Goal: Task Accomplishment & Management: Manage account settings

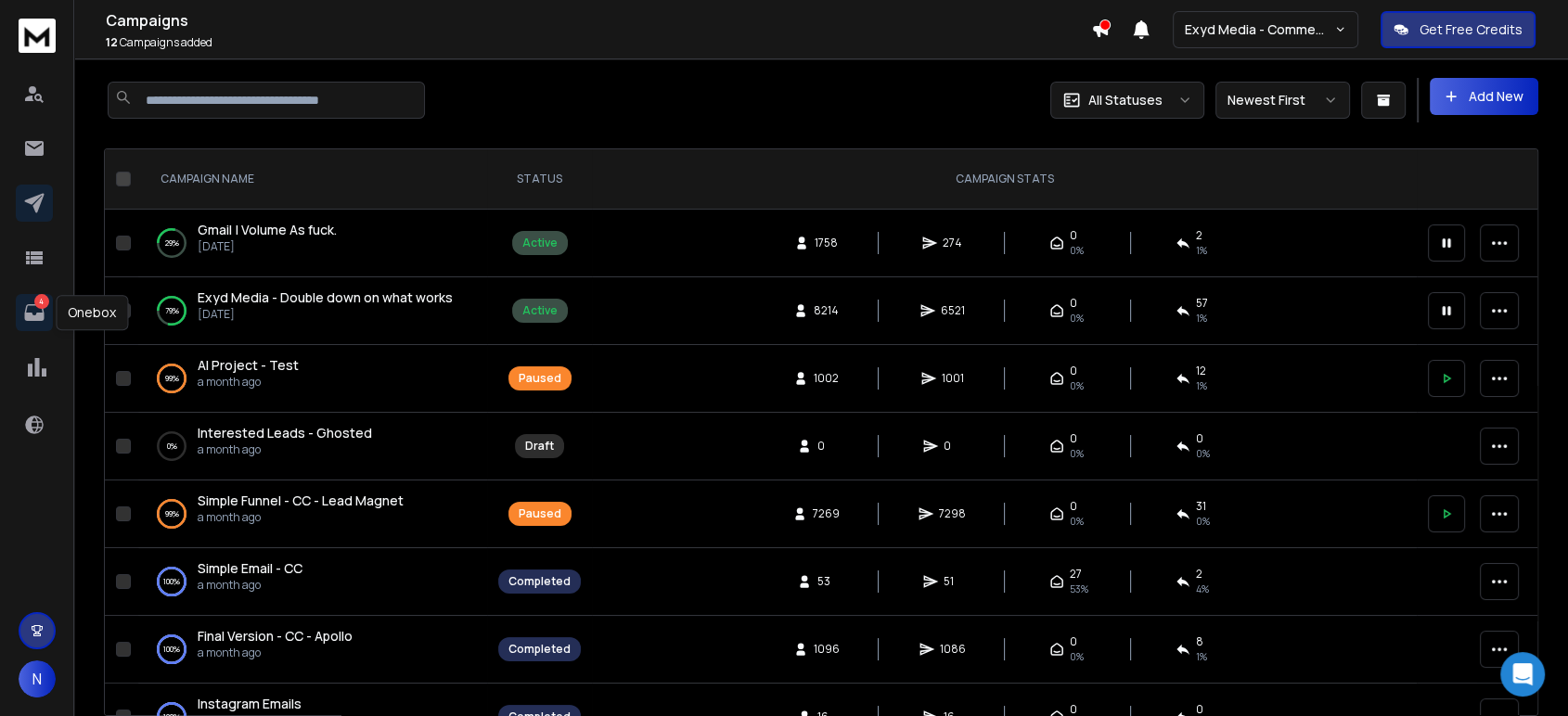
click at [30, 323] on icon at bounding box center [35, 313] width 22 height 22
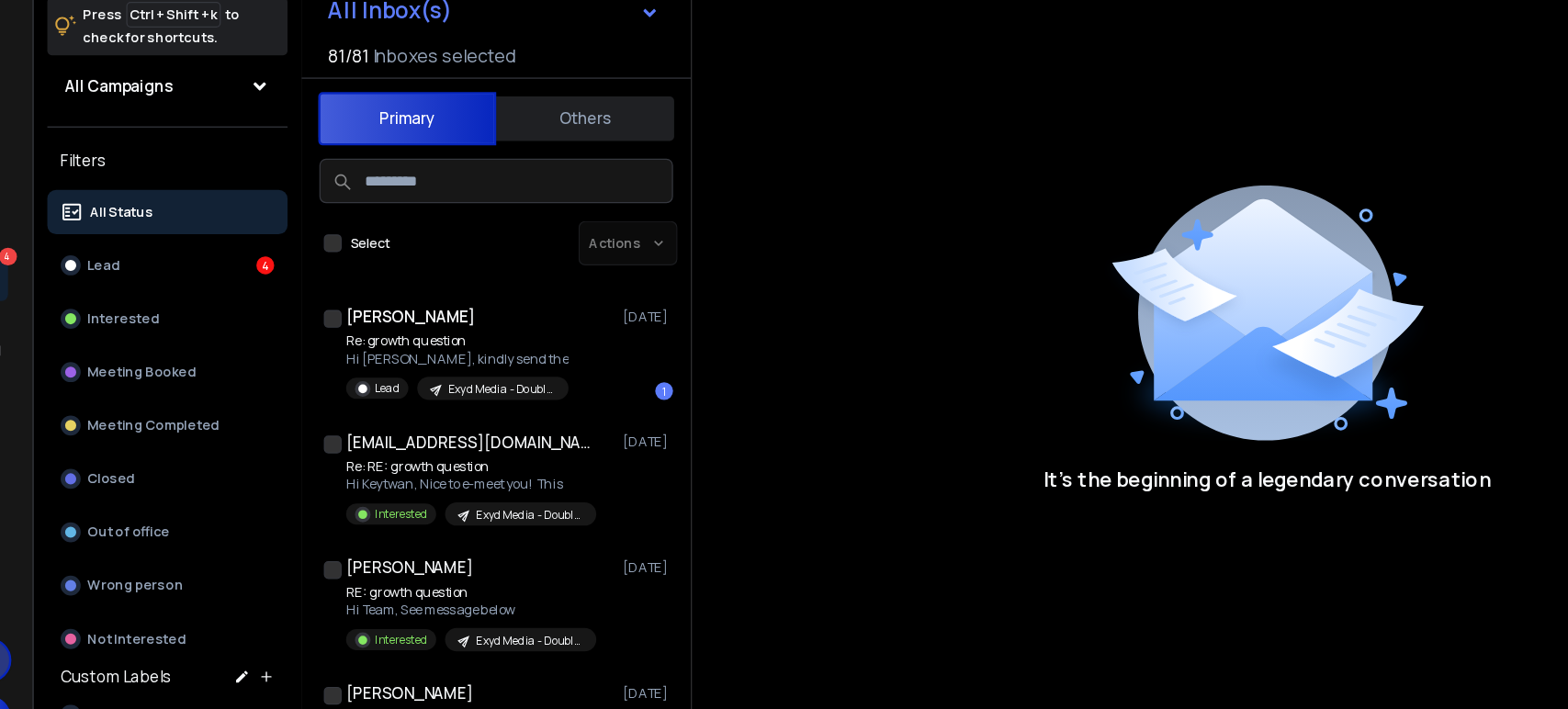
scroll to position [310, 0]
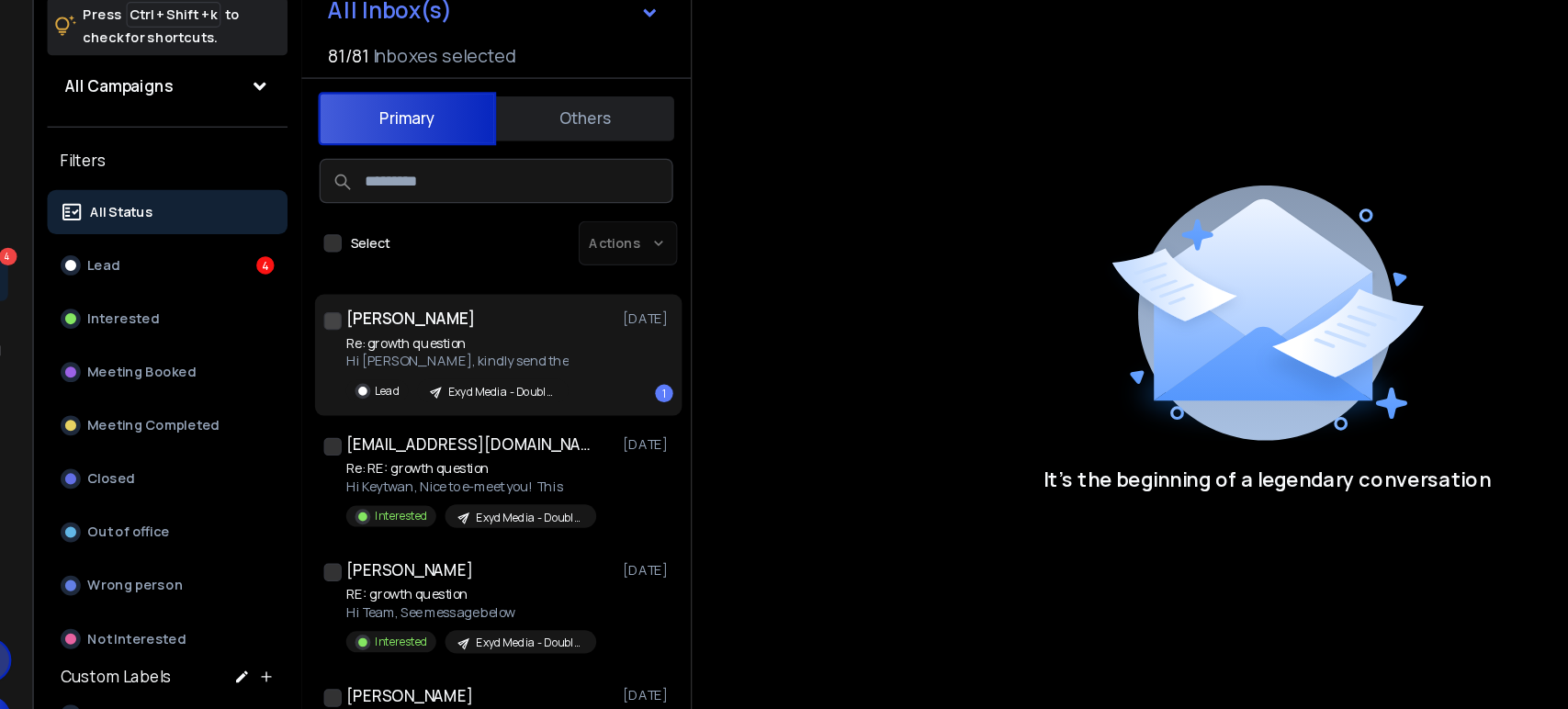
click at [547, 379] on div "Re: growth question Hi [PERSON_NAME], kindly send the Lead Exyd Media - Double …" at bounding box center [466, 383] width 270 height 56
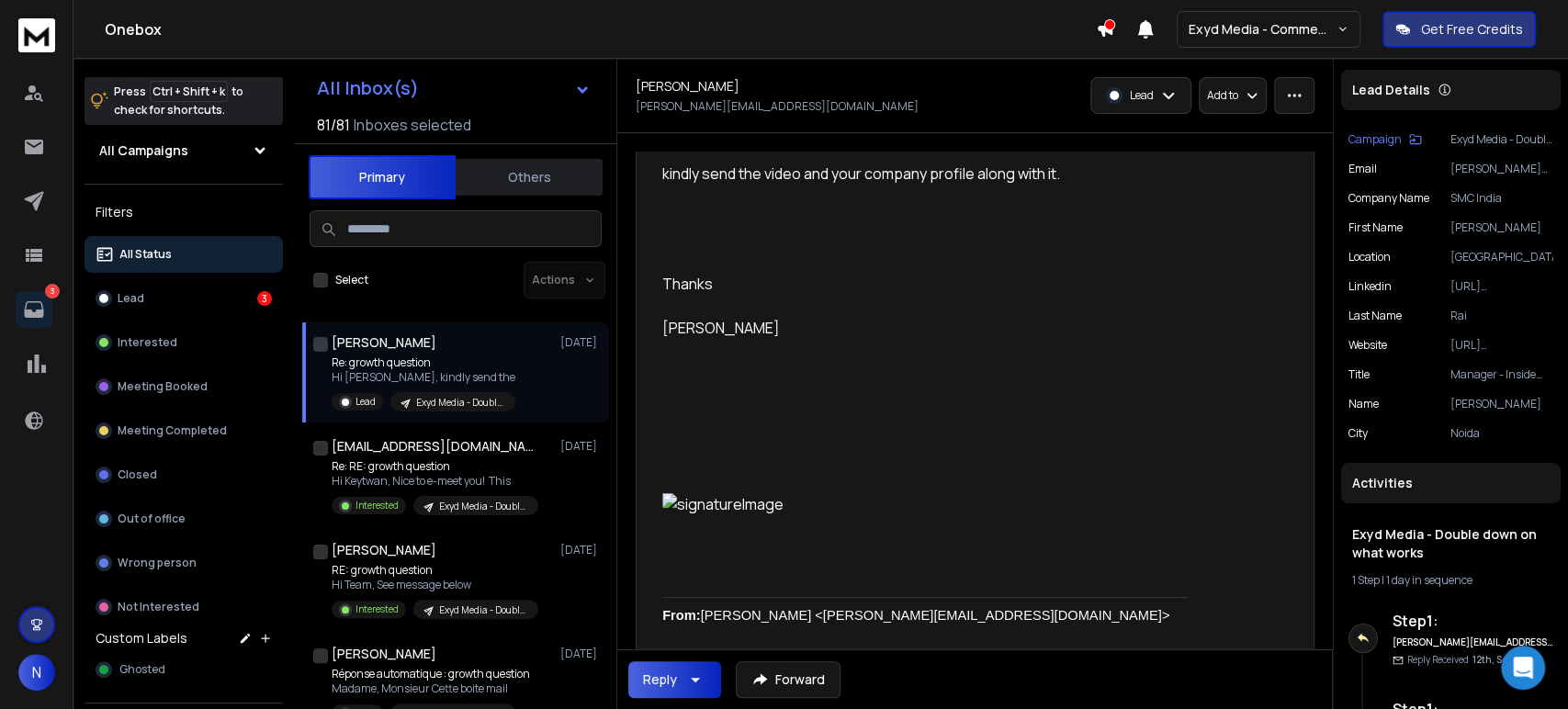
scroll to position [363, 0]
click at [1150, 79] on div "Lead" at bounding box center [1140, 96] width 99 height 35
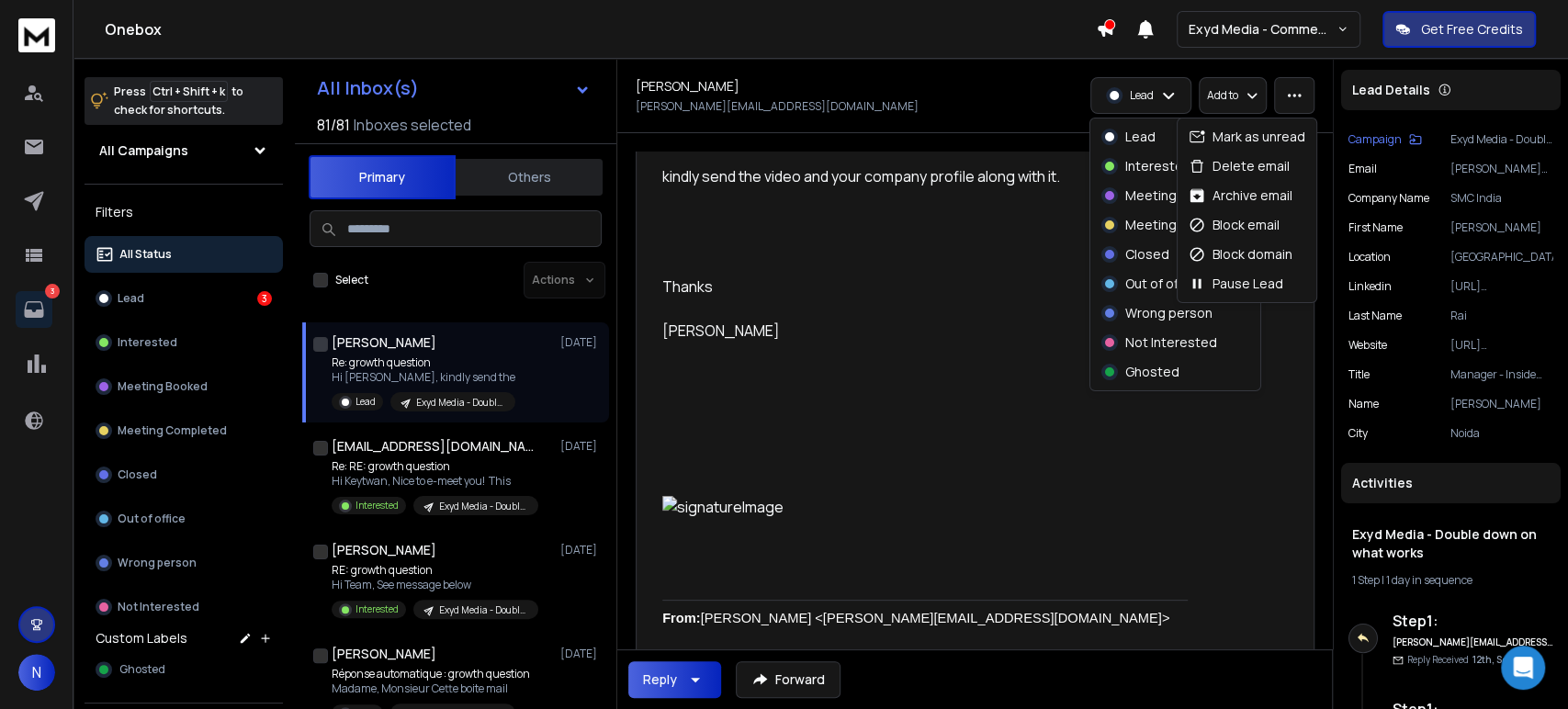
click at [1292, 95] on icon "button" at bounding box center [1294, 95] width 14 height 3
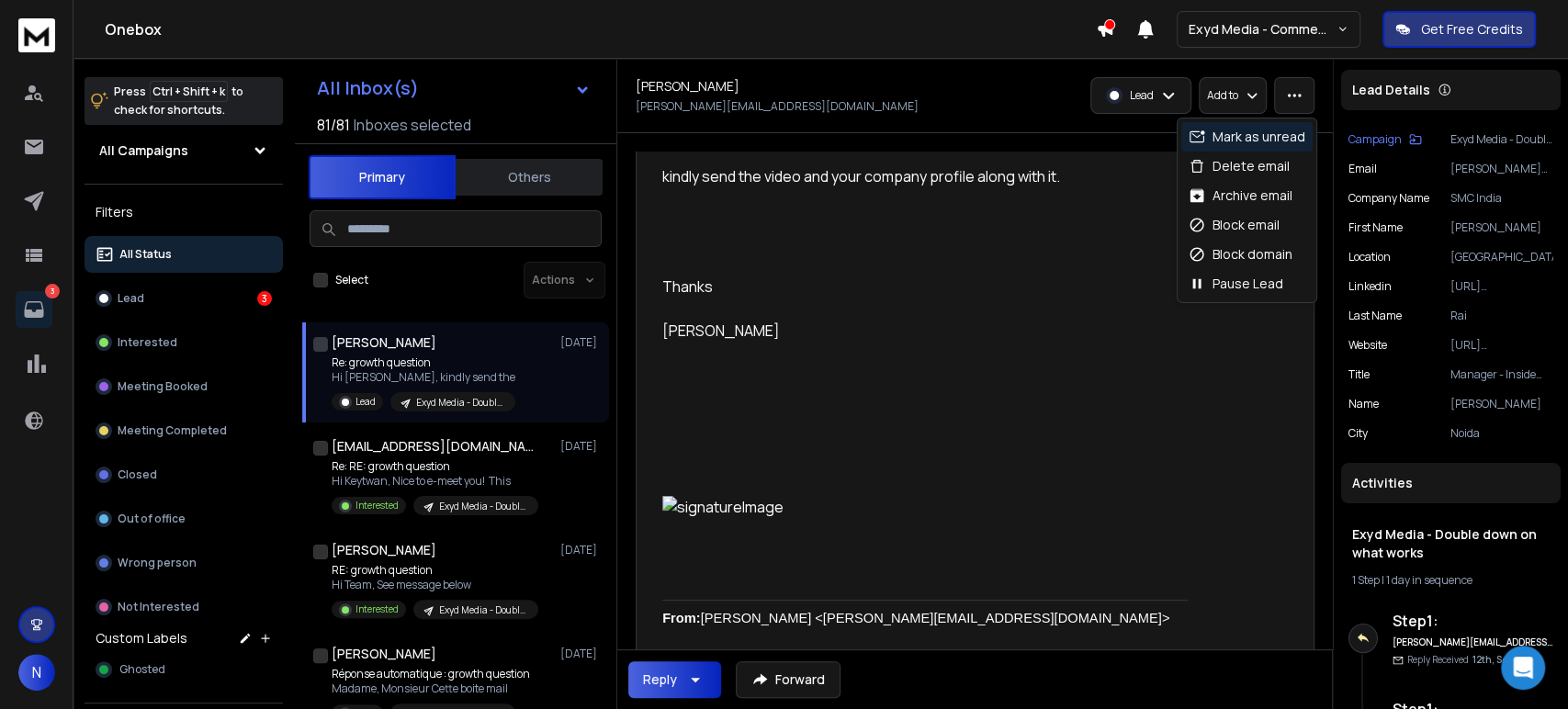
click at [1261, 133] on div "Mark as unread" at bounding box center [1247, 137] width 117 height 19
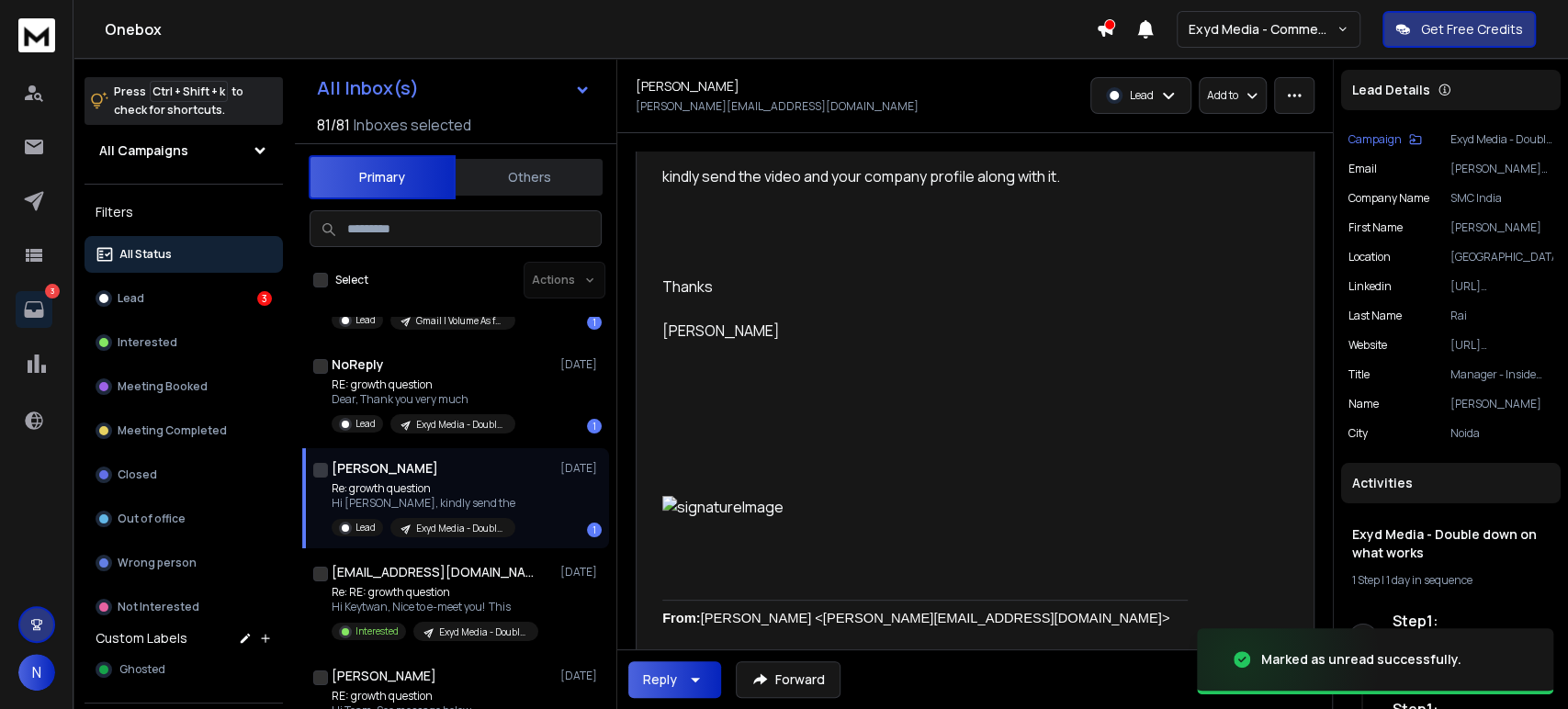
scroll to position [184, 0]
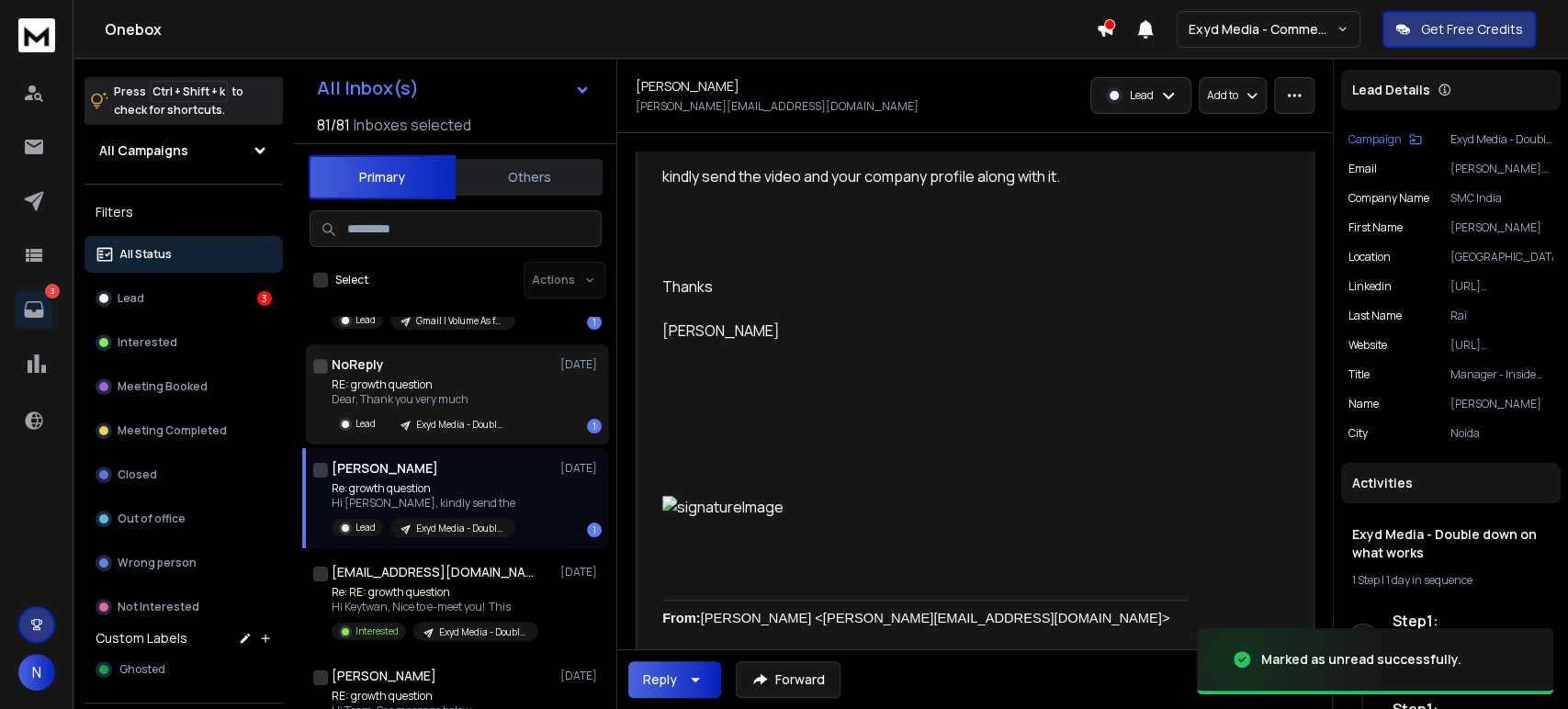
click at [440, 385] on p "RE: growth question" at bounding box center [423, 385] width 184 height 15
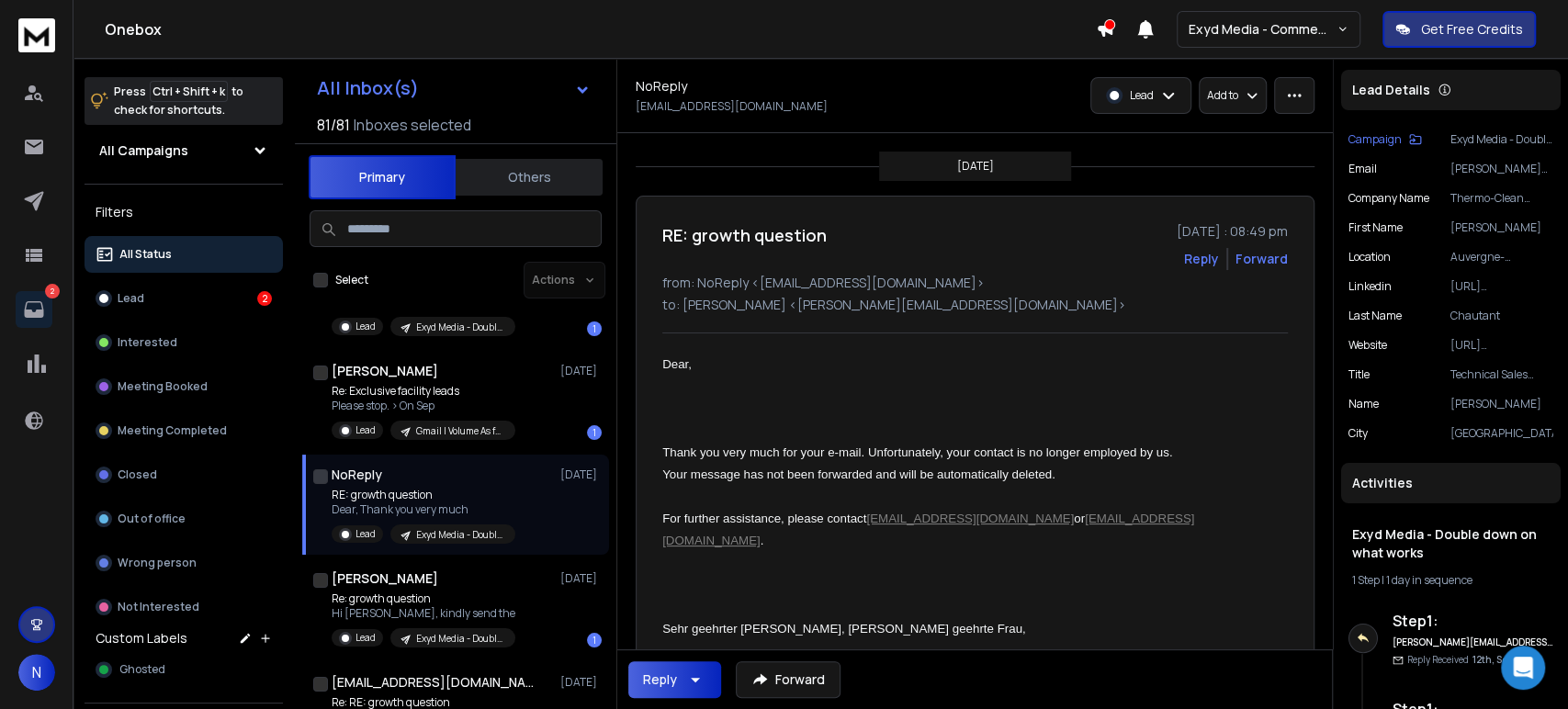
scroll to position [64, 0]
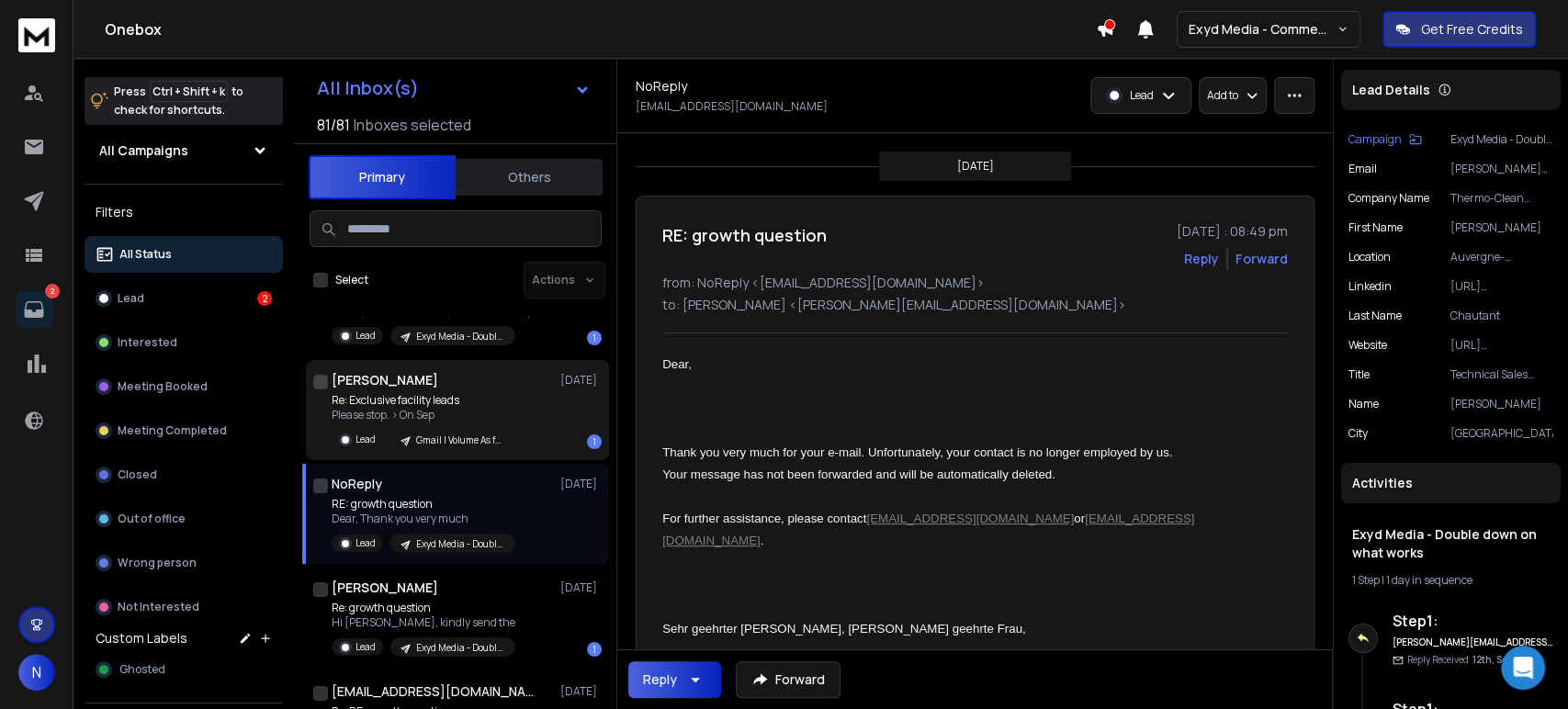
click at [397, 411] on p "Please stop. > On Sep" at bounding box center [423, 416] width 184 height 15
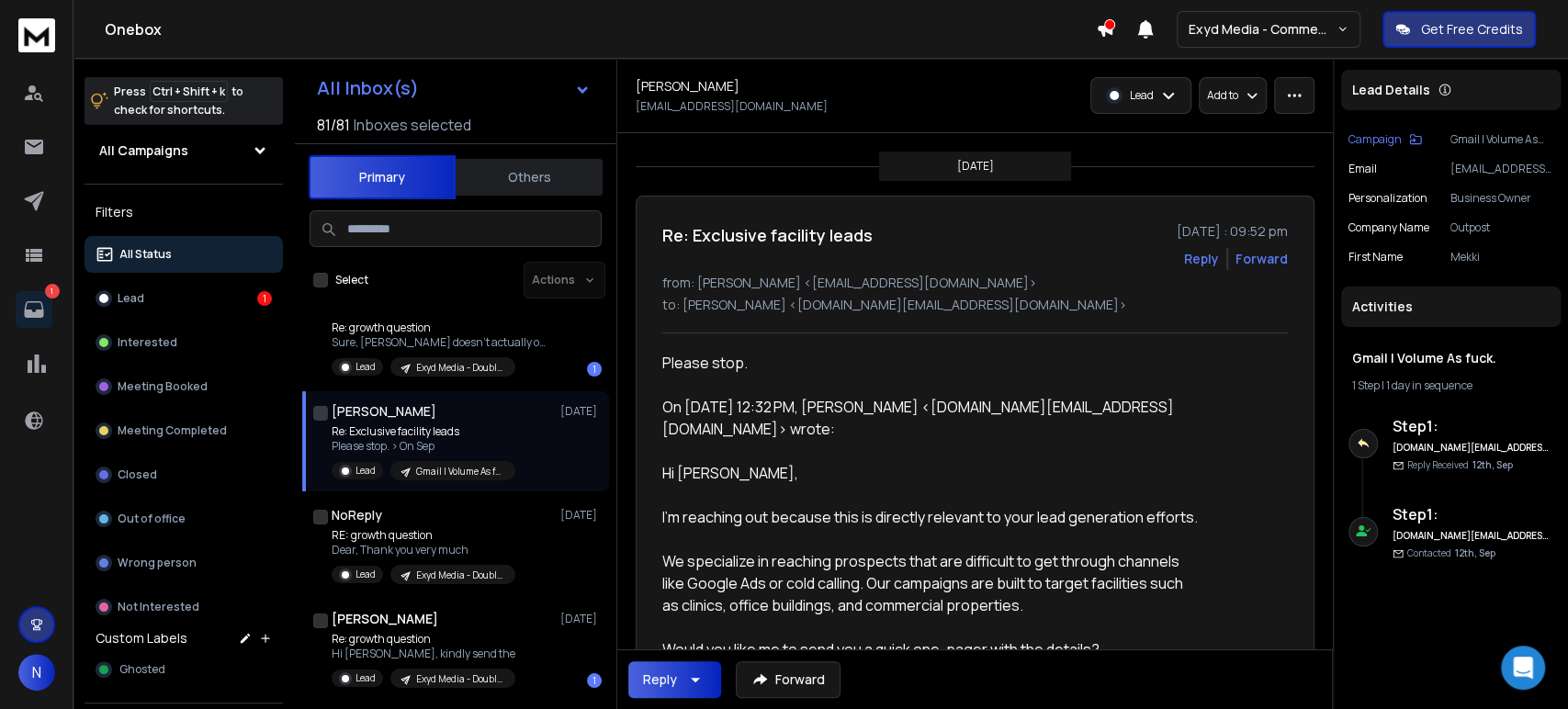
scroll to position [0, 0]
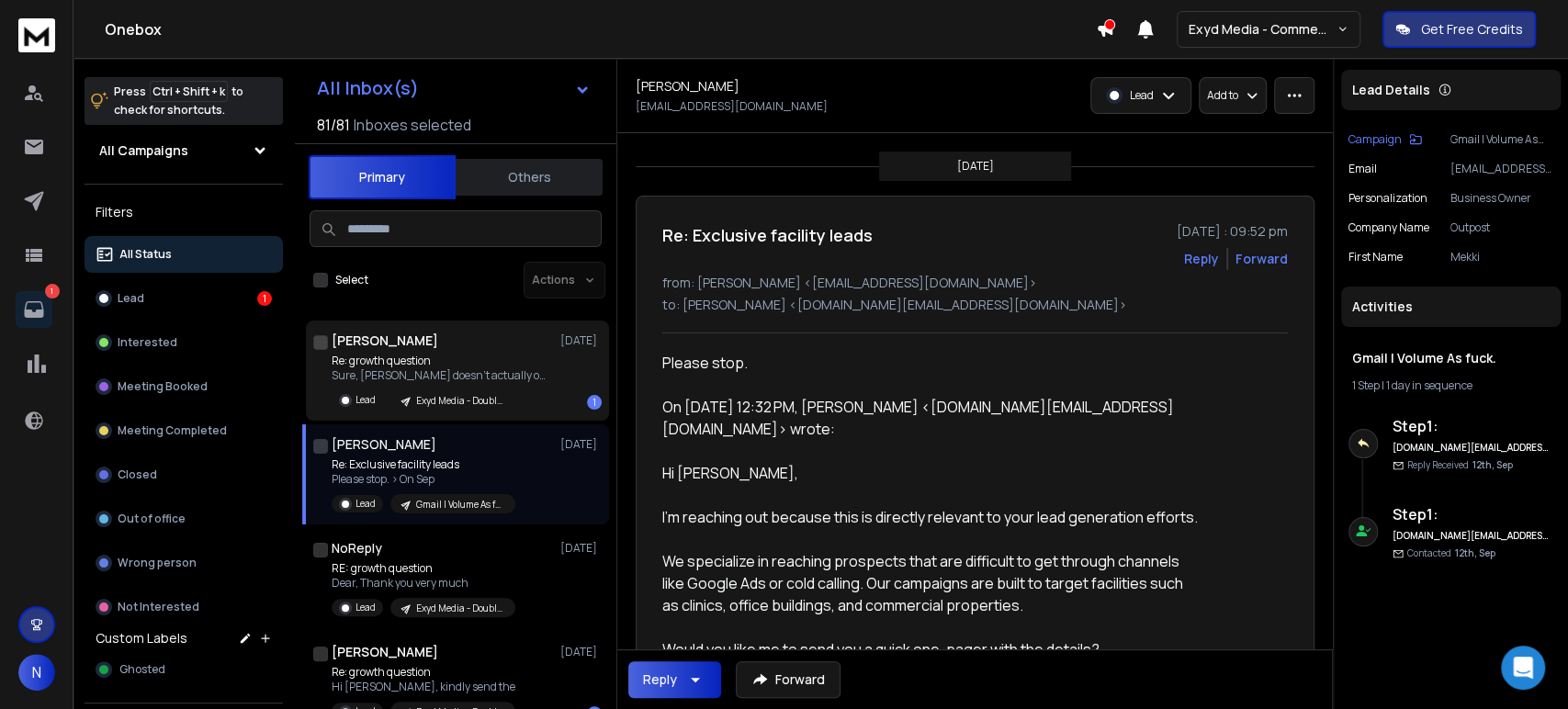
click at [486, 361] on p "Re: growth question" at bounding box center [442, 361] width 221 height 15
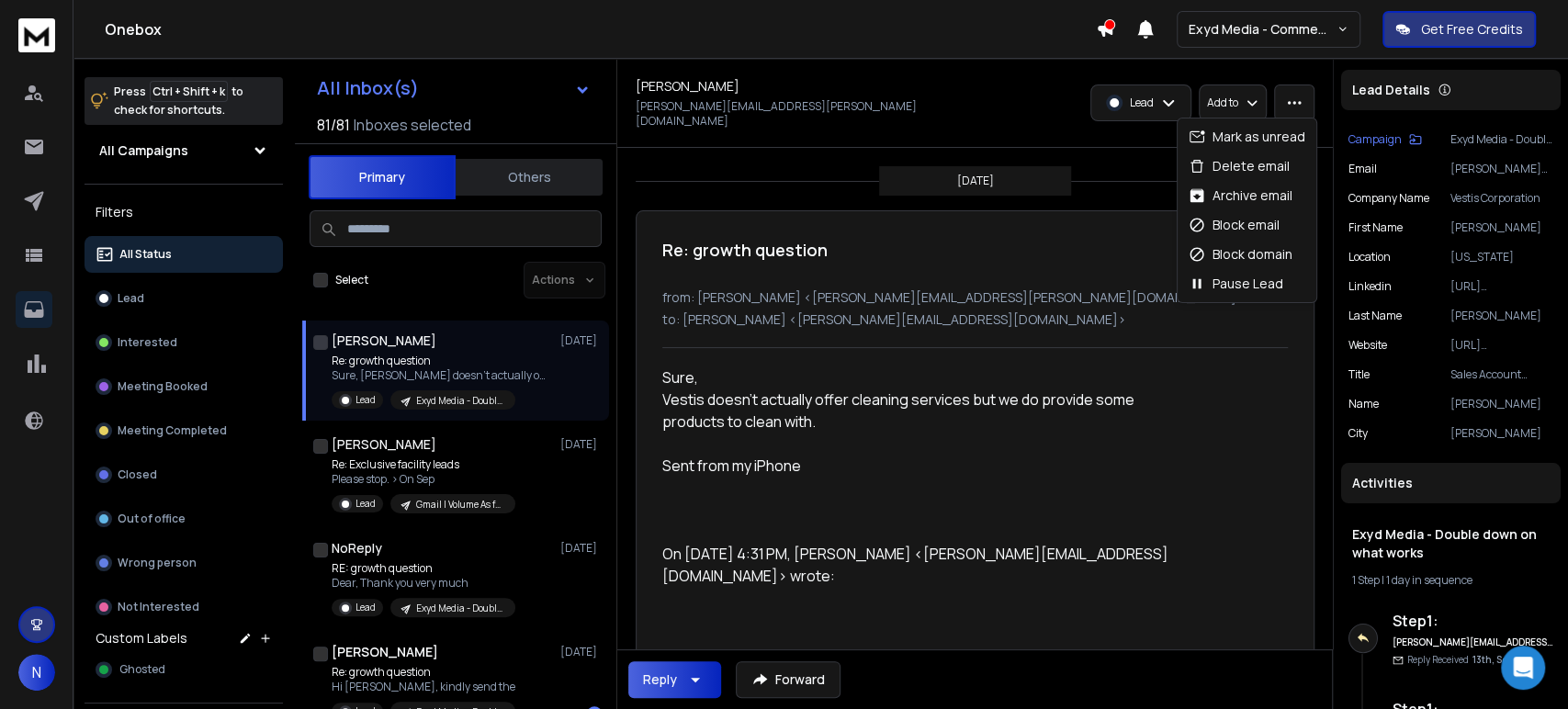
click at [1293, 84] on button "button" at bounding box center [1294, 103] width 41 height 37
click at [1266, 128] on div "Mark as unread" at bounding box center [1247, 137] width 117 height 19
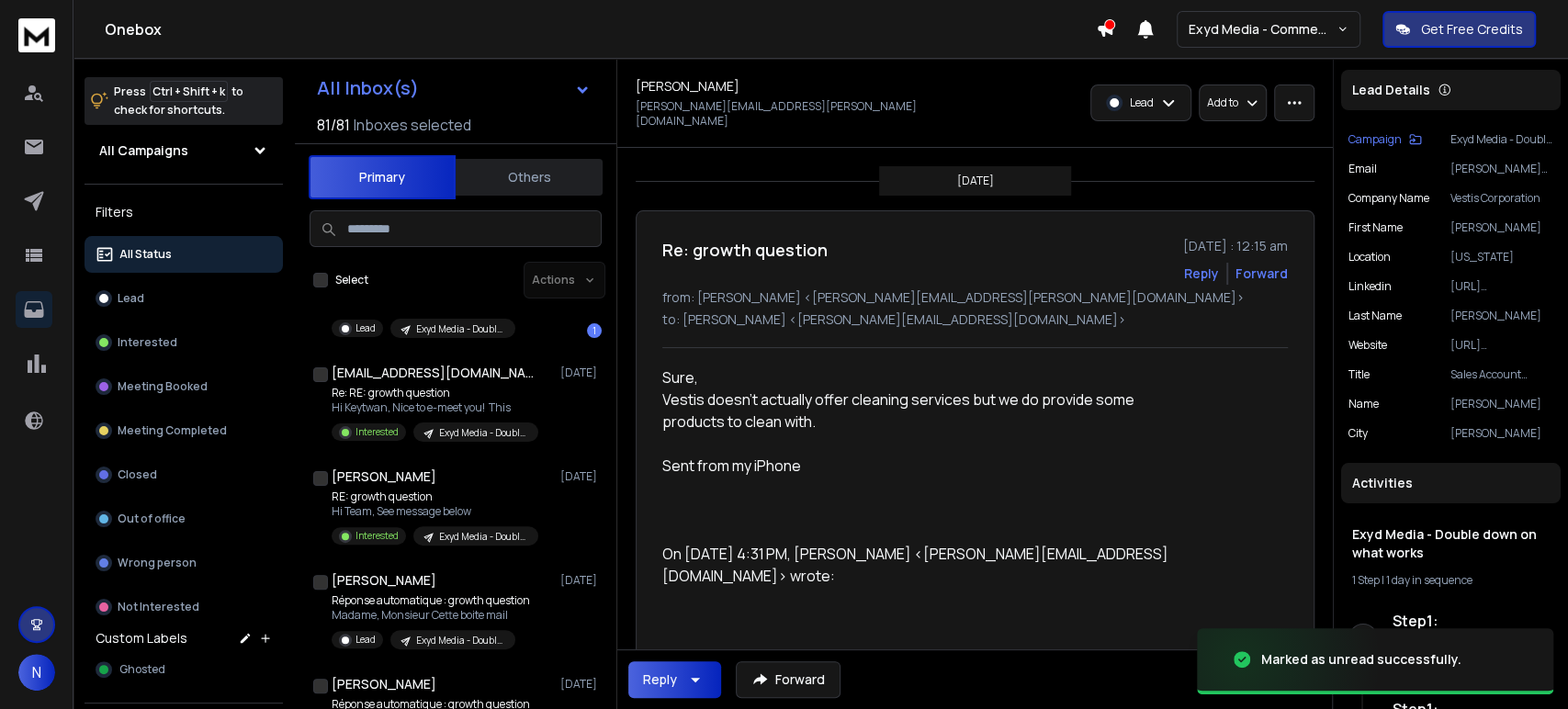
scroll to position [282, 0]
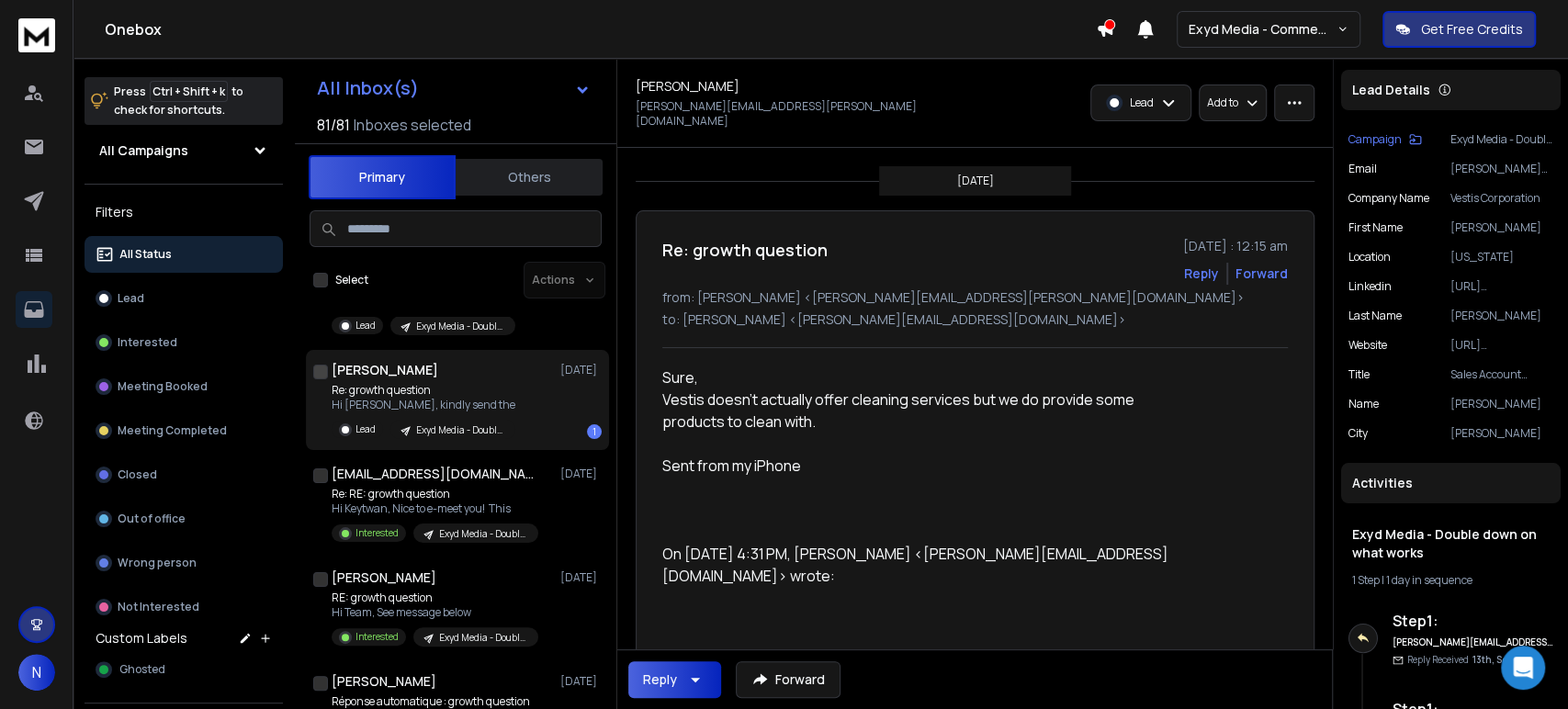
click at [486, 398] on p "Hi [PERSON_NAME], kindly send the" at bounding box center [423, 406] width 184 height 15
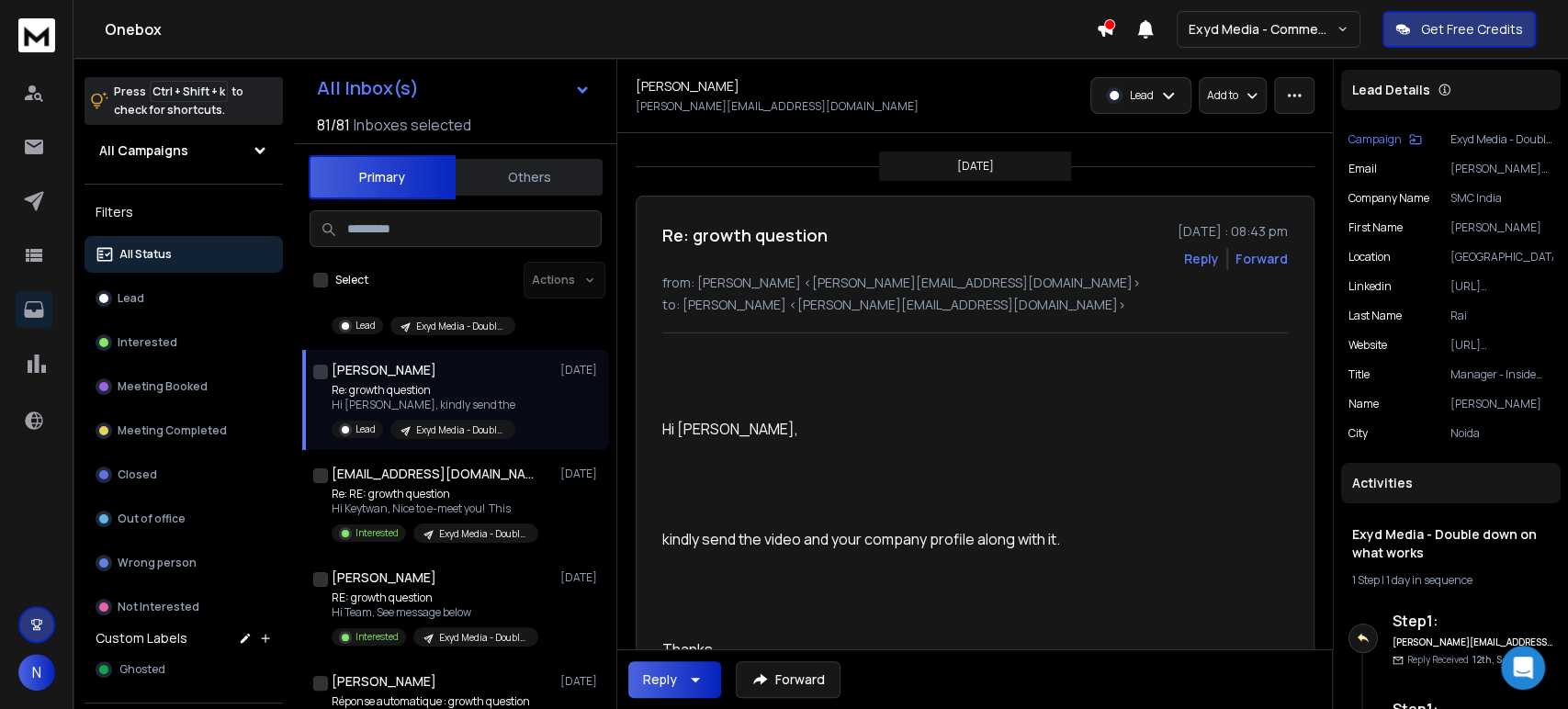
click at [1286, 106] on button "button" at bounding box center [1294, 96] width 41 height 37
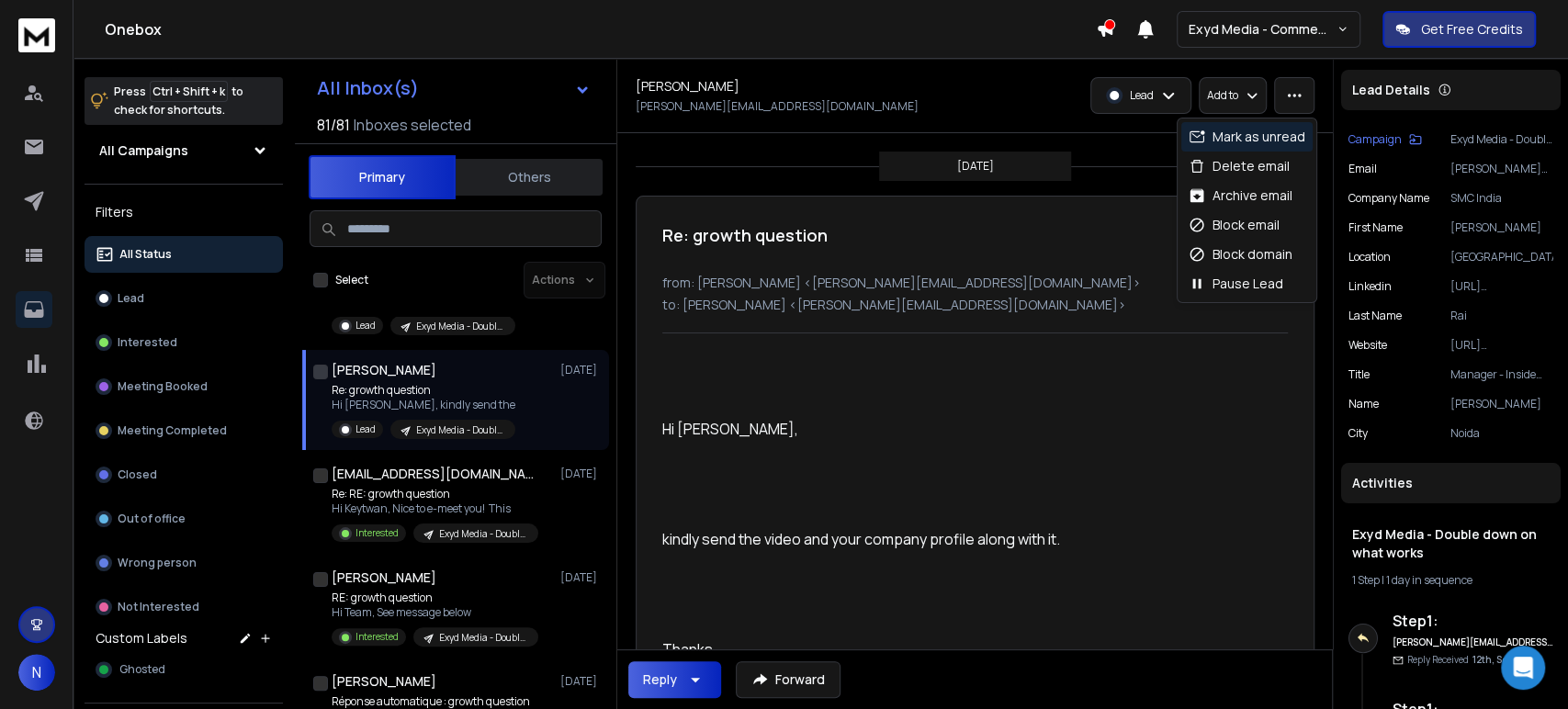
click at [1239, 148] on div "Mark as unread" at bounding box center [1247, 137] width 132 height 30
